Goal: Communication & Community: Answer question/provide support

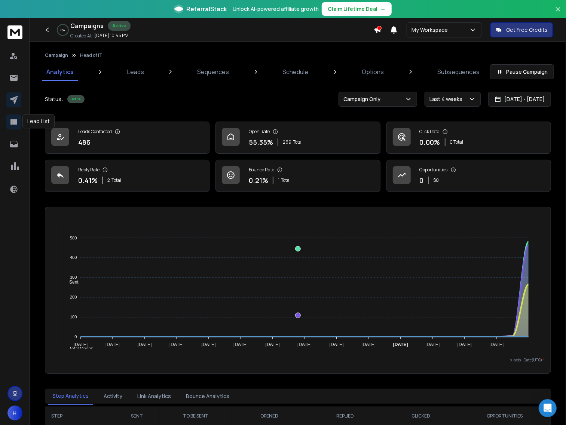
click at [18, 123] on icon at bounding box center [13, 122] width 9 height 9
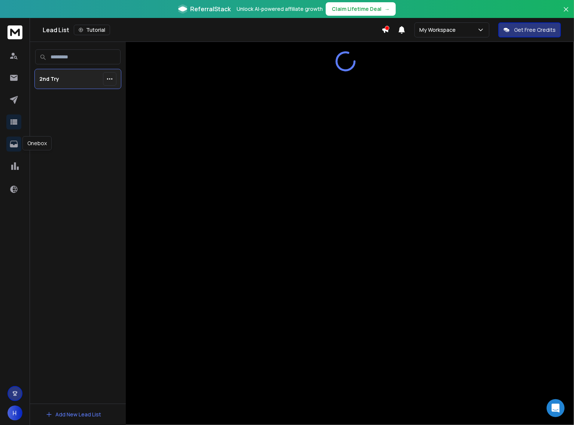
click at [21, 140] on link at bounding box center [13, 144] width 15 height 15
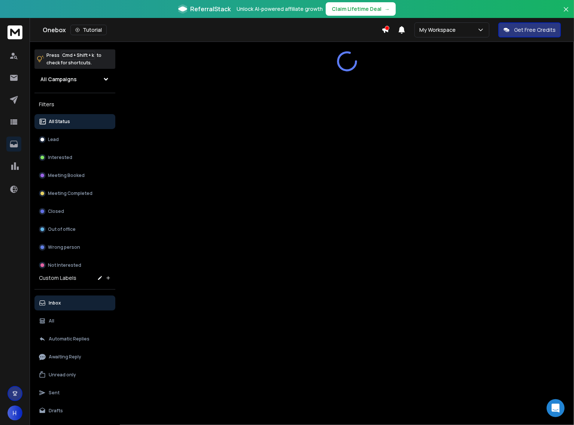
click at [193, 34] on div "Onebox Tutorial" at bounding box center [212, 30] width 339 height 10
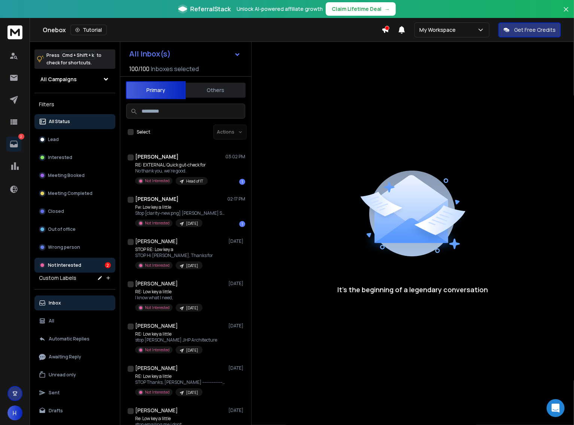
click at [79, 262] on button "Not Interested 2" at bounding box center [74, 265] width 81 height 15
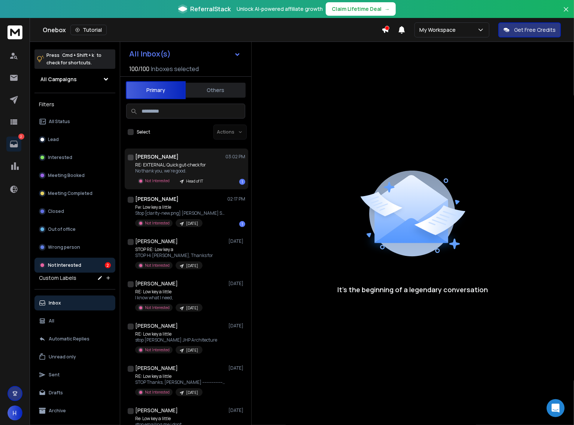
click at [207, 167] on p "RE: EXTERNAL:Quick gut‑check for" at bounding box center [171, 165] width 73 height 6
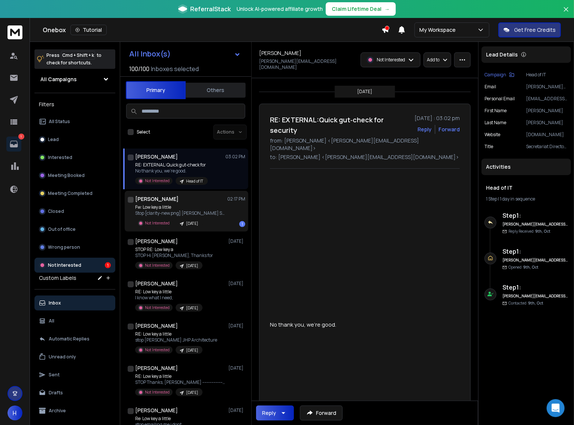
click at [206, 208] on p "Fw: Low key a little" at bounding box center [180, 207] width 90 height 6
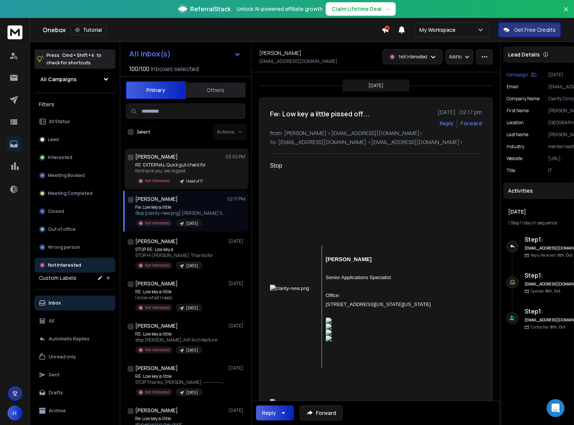
click at [196, 169] on p "No thank you, we’re good." at bounding box center [171, 171] width 73 height 6
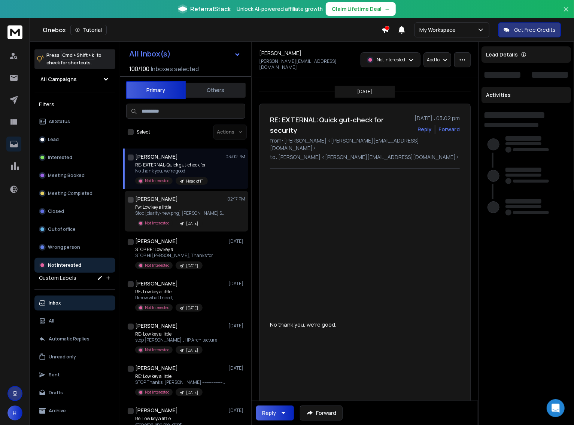
click at [191, 196] on div "[PERSON_NAME] 02:17 PM" at bounding box center [190, 198] width 110 height 7
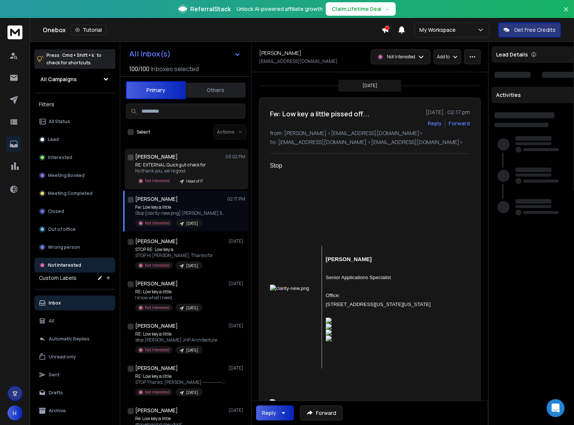
click at [186, 154] on div "[PERSON_NAME] 03:02 PM" at bounding box center [190, 156] width 110 height 7
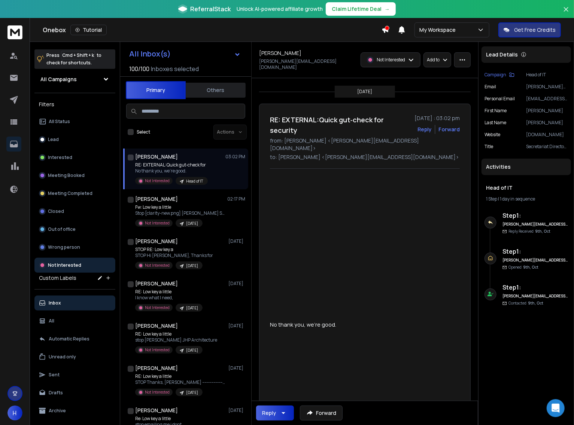
click at [423, 126] on button "Reply" at bounding box center [424, 129] width 14 height 7
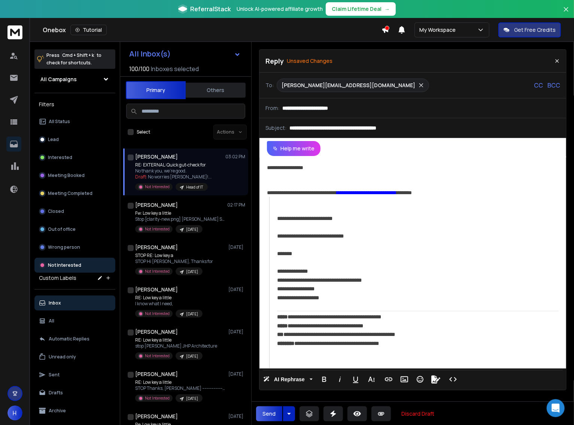
click at [271, 414] on button "Send" at bounding box center [269, 413] width 26 height 15
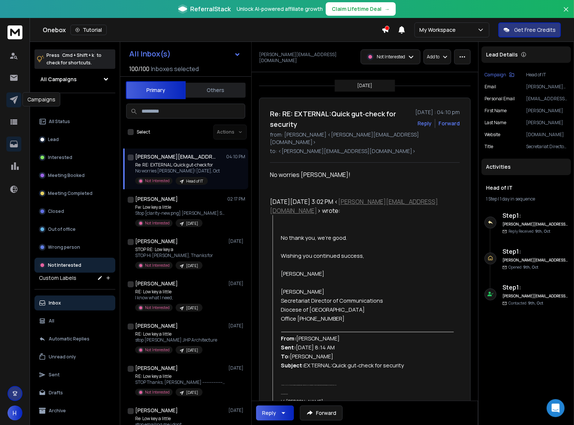
click at [17, 96] on icon at bounding box center [14, 100] width 8 height 8
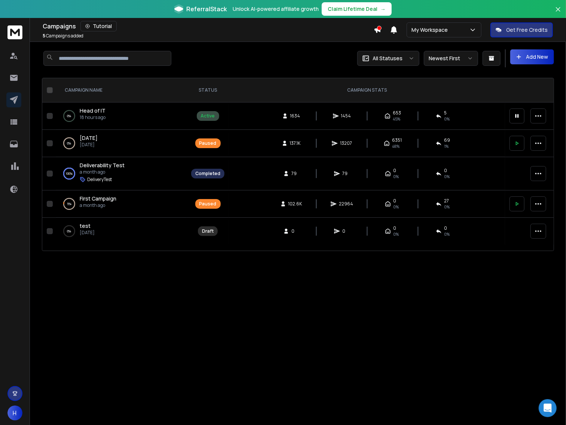
click at [245, 115] on div "1634 1454 653 45 % 5 0 %" at bounding box center [367, 116] width 267 height 12
